Goal: Navigation & Orientation: Find specific page/section

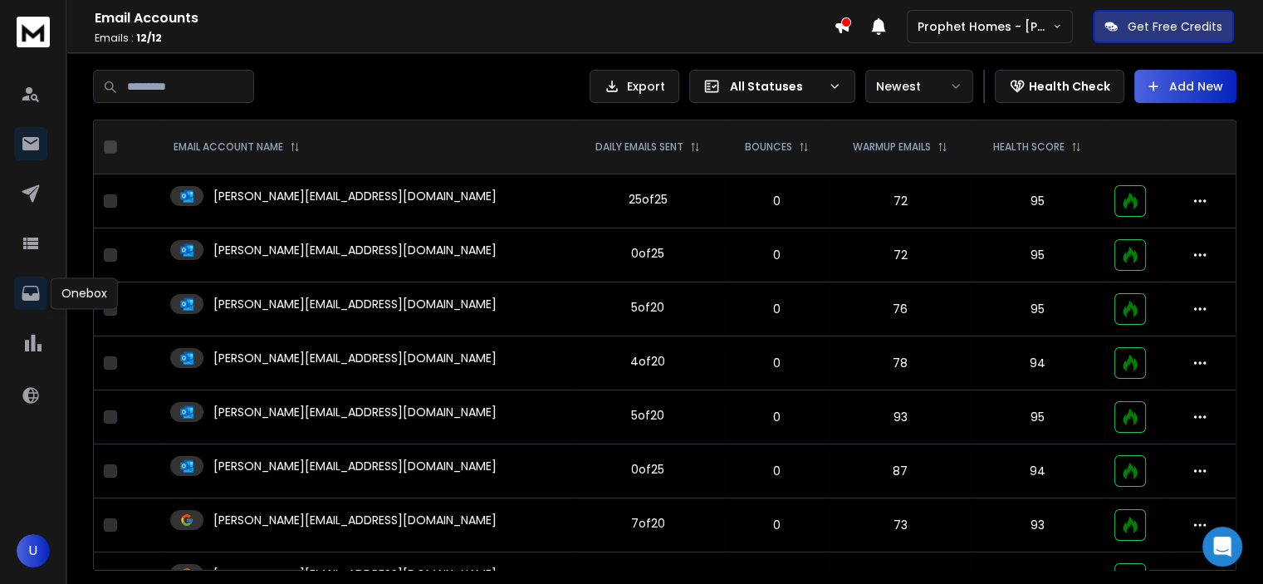
click at [25, 278] on link at bounding box center [30, 293] width 33 height 33
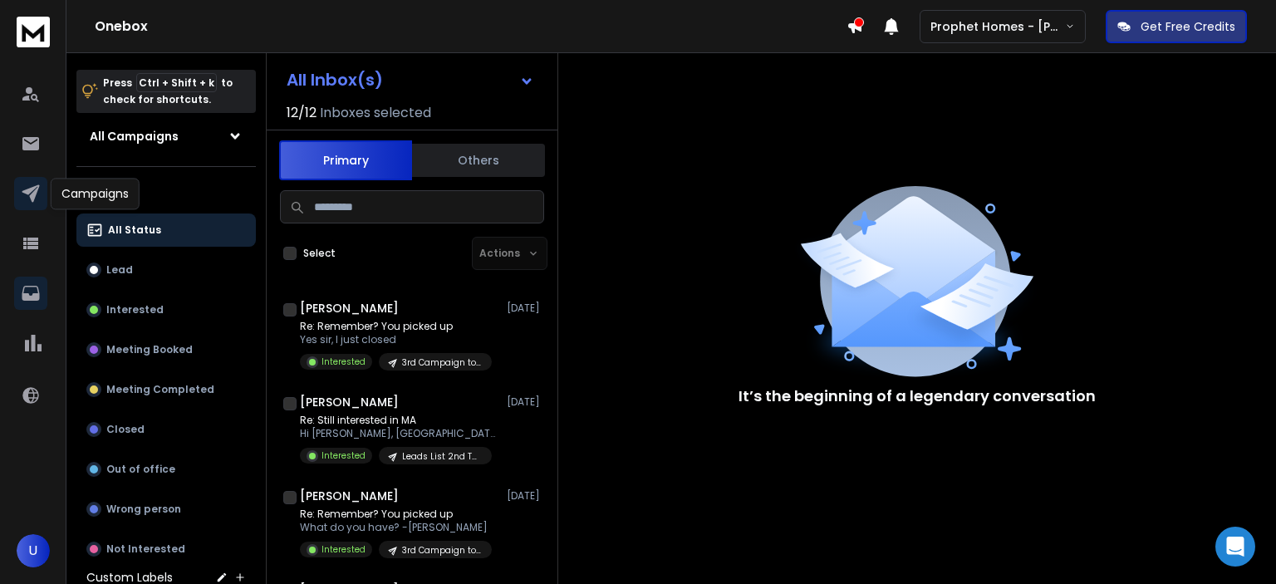
click at [38, 193] on icon at bounding box center [31, 194] width 20 height 20
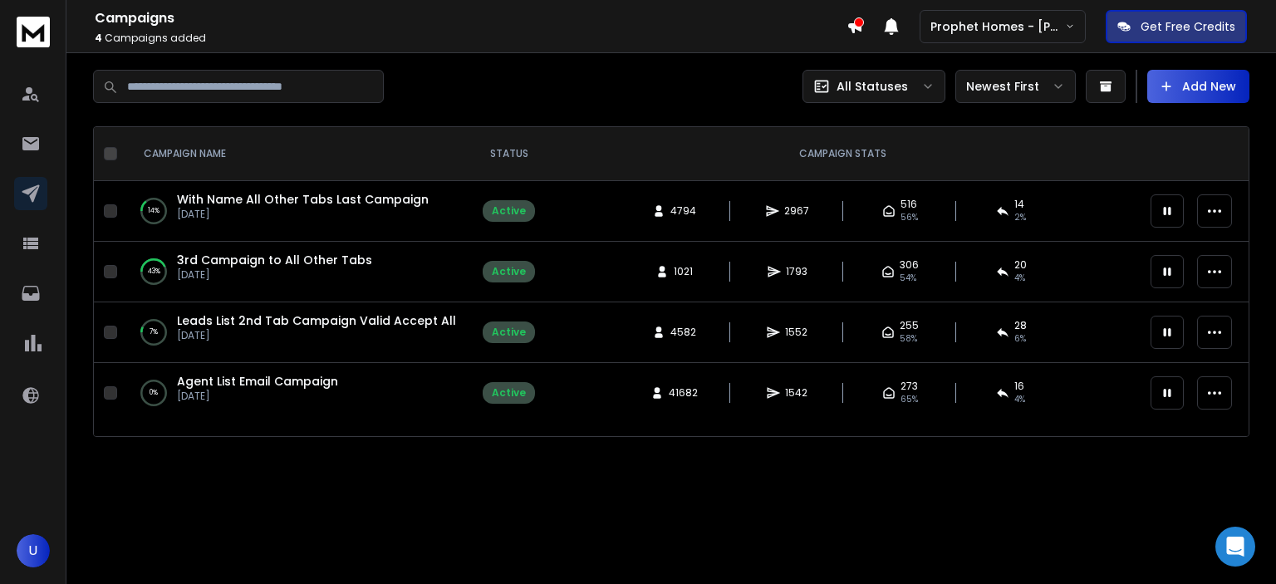
click at [1043, 491] on div "Get only verified leads with our AI-powered Lead Finder, starting at $22/mo Try…" at bounding box center [638, 292] width 1276 height 584
click at [921, 451] on div "Campaigns 4 Campaigns Added All Statuses Newest First Add New CAMPAIGN NAME STA…" at bounding box center [670, 253] width 1209 height 400
click at [837, 514] on div "Get only verified leads with our AI-powered Lead Finder, starting at $22/mo Try…" at bounding box center [638, 292] width 1276 height 584
click at [789, 499] on div "Get only verified leads with our AI-powered Lead Finder, starting at $22/mo Try…" at bounding box center [638, 292] width 1276 height 584
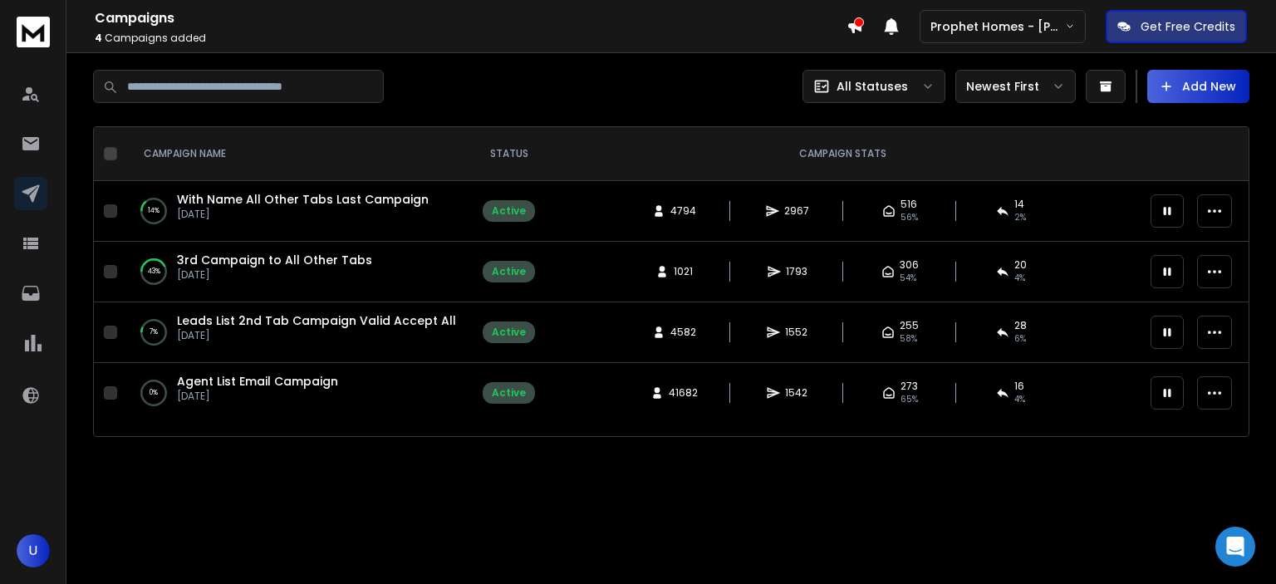
click at [789, 499] on div "Get only verified leads with our AI-powered Lead Finder, starting at $22/mo Try…" at bounding box center [638, 292] width 1276 height 584
click at [601, 79] on div at bounding box center [382, 86] width 578 height 33
click at [378, 563] on div "Get only verified leads with our AI-powered Lead Finder, starting at $22/mo Try…" at bounding box center [638, 292] width 1276 height 584
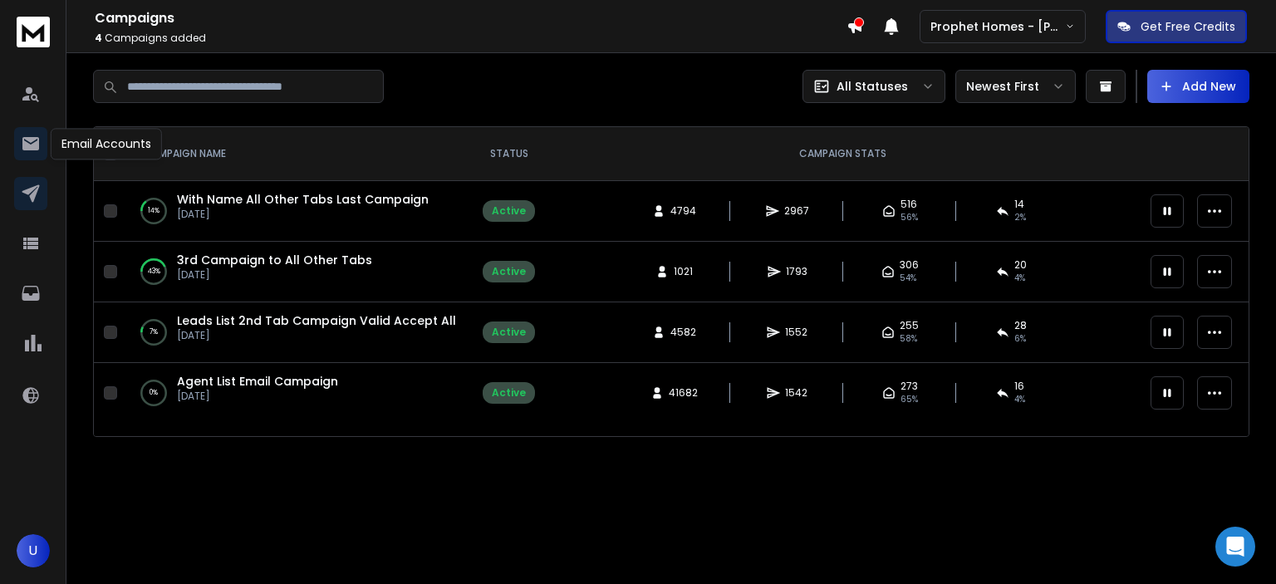
click at [29, 145] on icon at bounding box center [30, 143] width 17 height 13
